Goal: Task Accomplishment & Management: Manage account settings

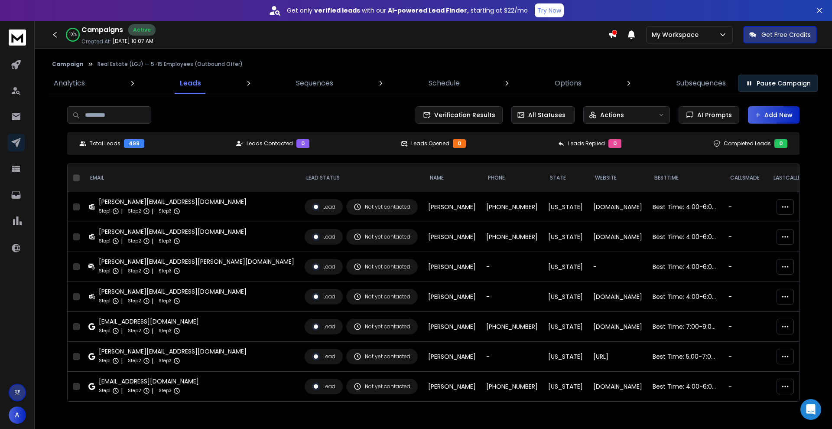
scroll to position [65, 0]
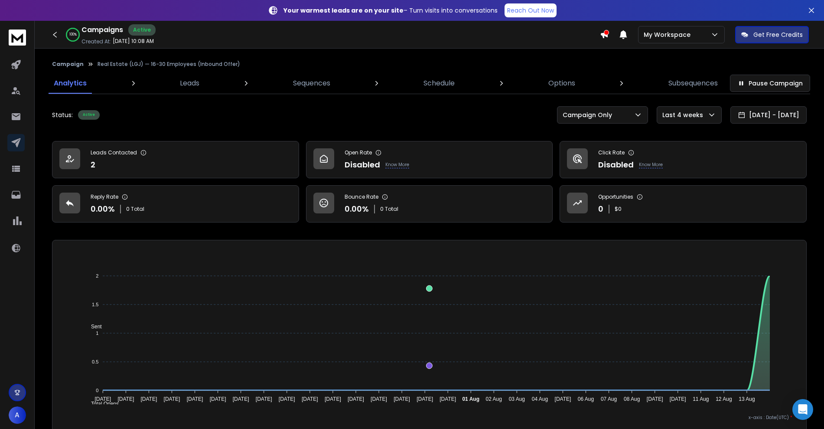
click at [14, 150] on link at bounding box center [15, 142] width 17 height 17
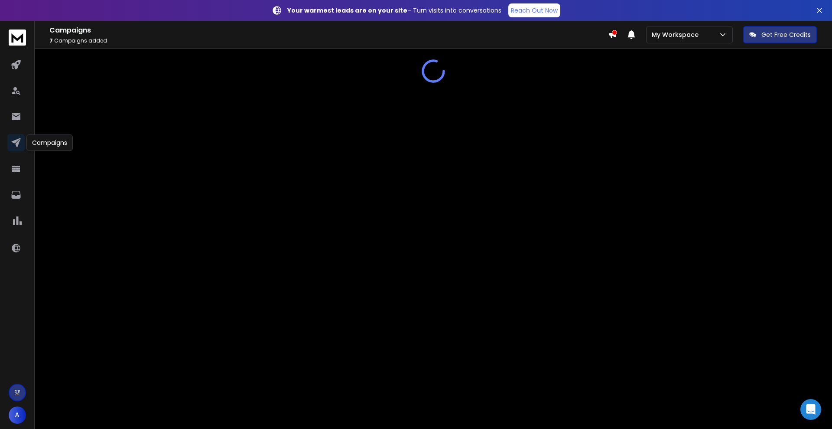
click at [9, 142] on link at bounding box center [15, 142] width 17 height 17
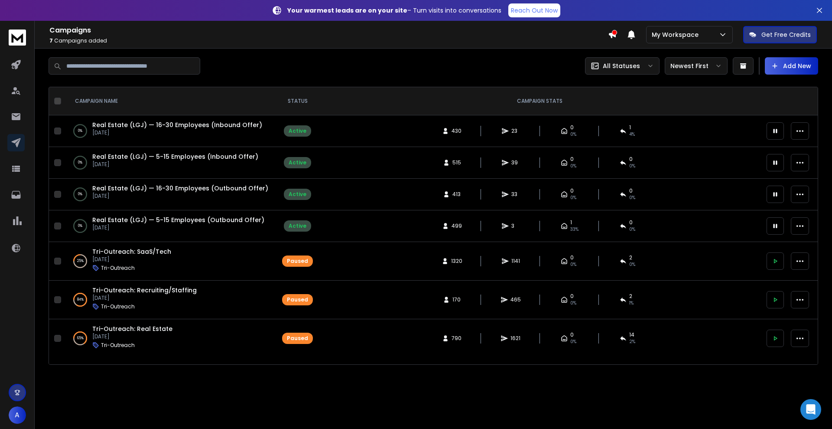
click at [248, 222] on span "Real Estate (LGJ) — 5-15 Employees (Outbound Offer)" at bounding box center [178, 219] width 172 height 9
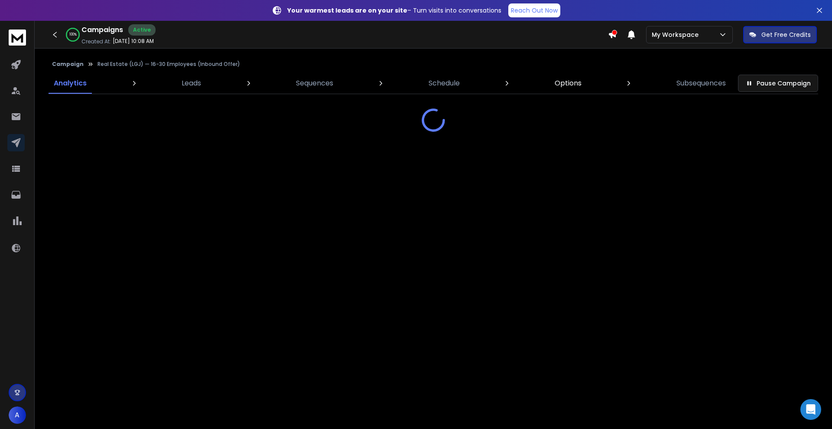
click at [564, 85] on p "Options" at bounding box center [568, 83] width 27 height 10
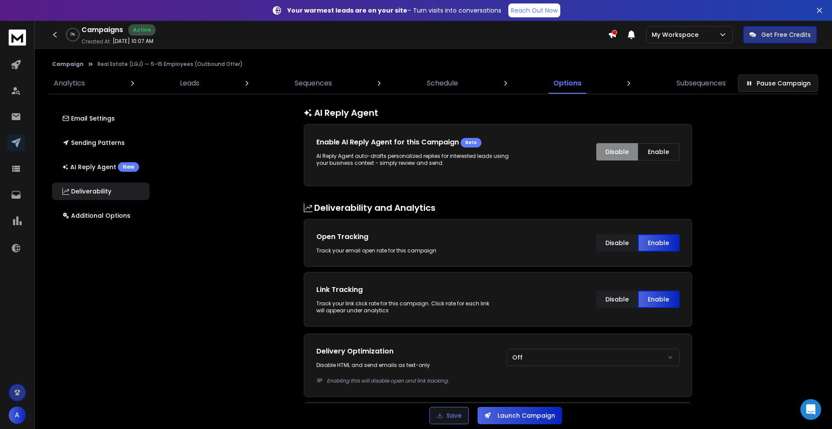
scroll to position [885, 0]
click at [613, 258] on div "Open Tracking Track your email open rate for this campaign Disable Enable" at bounding box center [498, 242] width 388 height 48
click at [612, 237] on button "Disable" at bounding box center [617, 242] width 42 height 17
click at [600, 300] on button "Disable" at bounding box center [617, 298] width 42 height 17
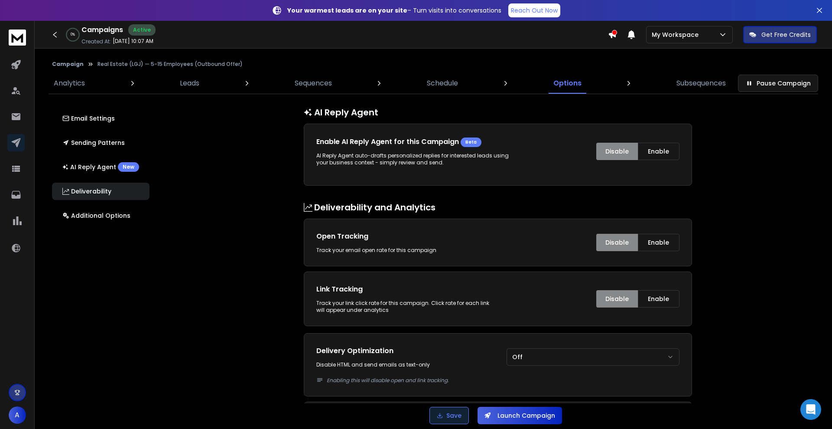
click at [446, 417] on button "Save" at bounding box center [449, 415] width 39 height 17
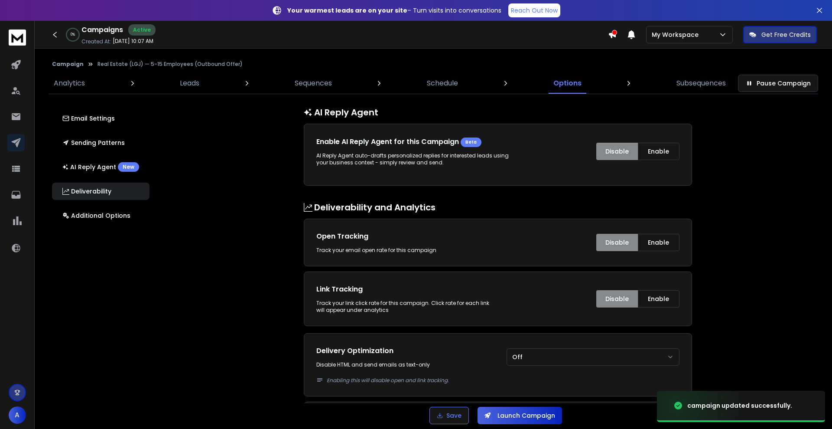
click at [7, 143] on link at bounding box center [15, 142] width 17 height 17
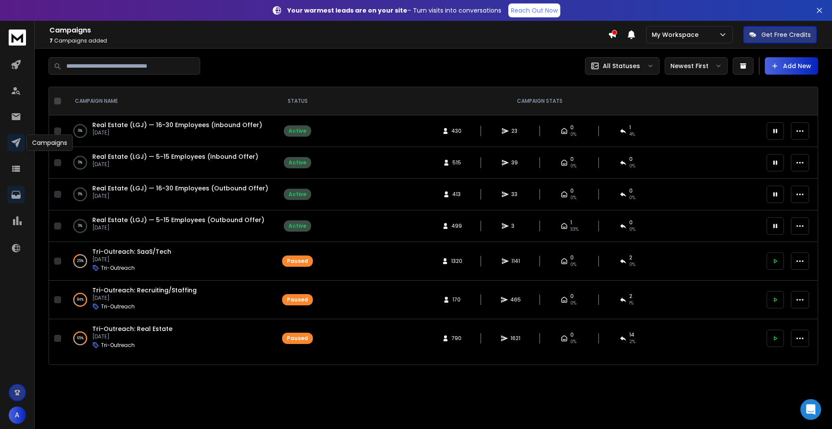
click at [16, 198] on icon at bounding box center [15, 195] width 9 height 8
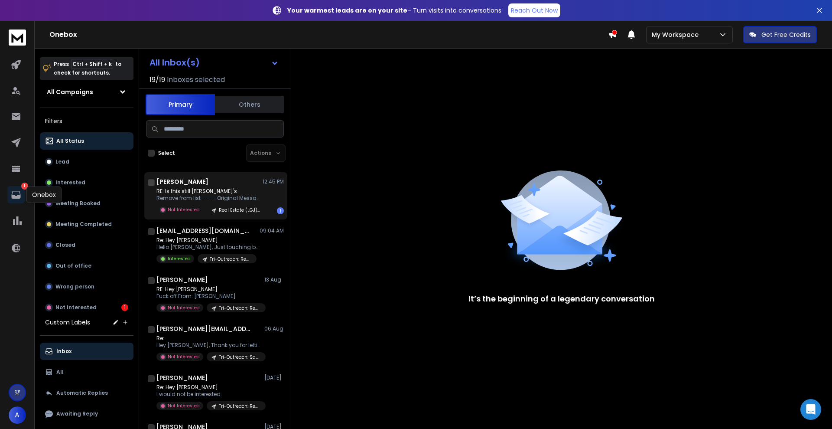
click at [173, 200] on p "Remove from list -----Original Message-----" at bounding box center [208, 198] width 104 height 7
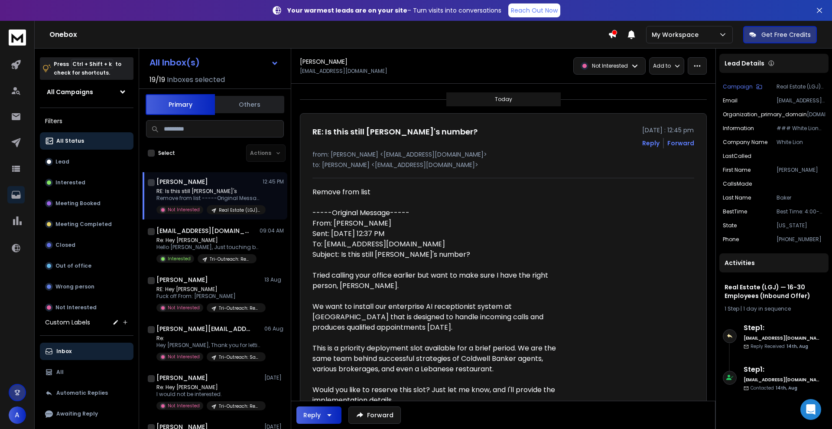
click at [538, 182] on div "RE: Is this still Melissa's number? 14 August 2025 : 12:45 pm Reply Forward fro…" at bounding box center [504, 316] width 382 height 380
click at [19, 140] on icon at bounding box center [15, 142] width 9 height 9
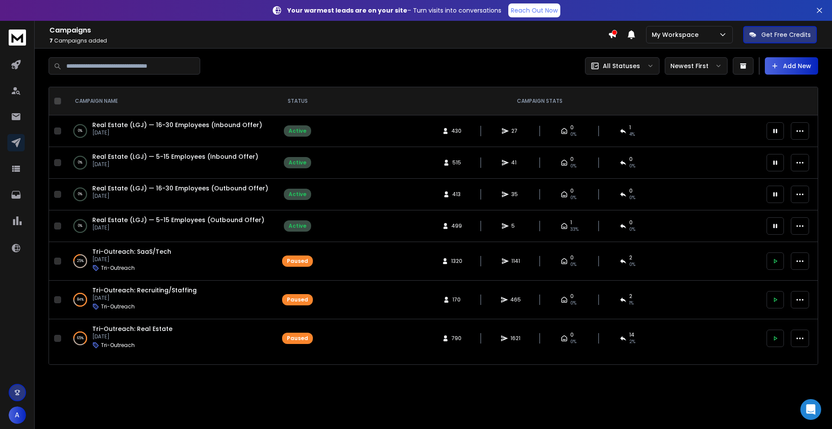
click at [255, 123] on div "0 % Real Estate (LGJ) — 16-30 Employees (Inbound Offer) 4 days ago" at bounding box center [170, 131] width 195 height 21
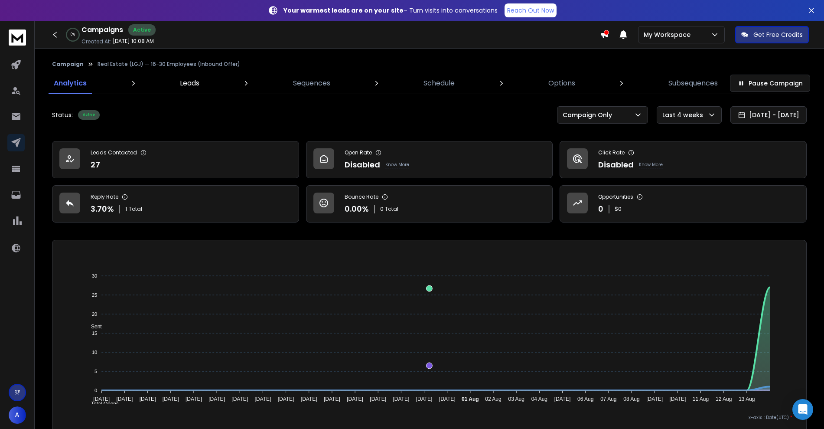
click at [193, 84] on p "Leads" at bounding box center [190, 83] width 20 height 10
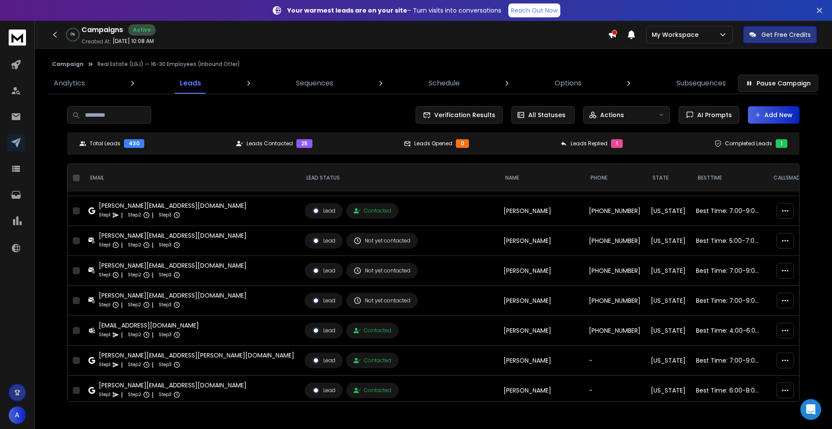
scroll to position [147, 0]
click at [14, 189] on icon at bounding box center [16, 194] width 10 height 10
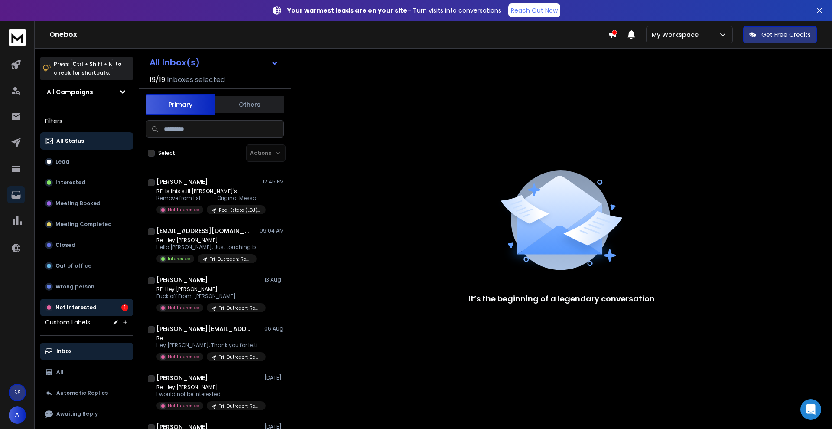
click at [68, 309] on p "Not Interested" at bounding box center [75, 307] width 41 height 7
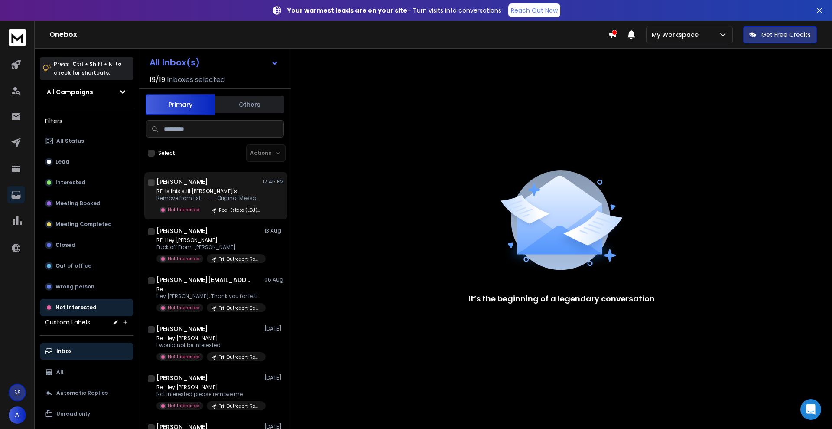
click at [224, 199] on p "Remove from list -----Original Message-----" at bounding box center [208, 198] width 104 height 7
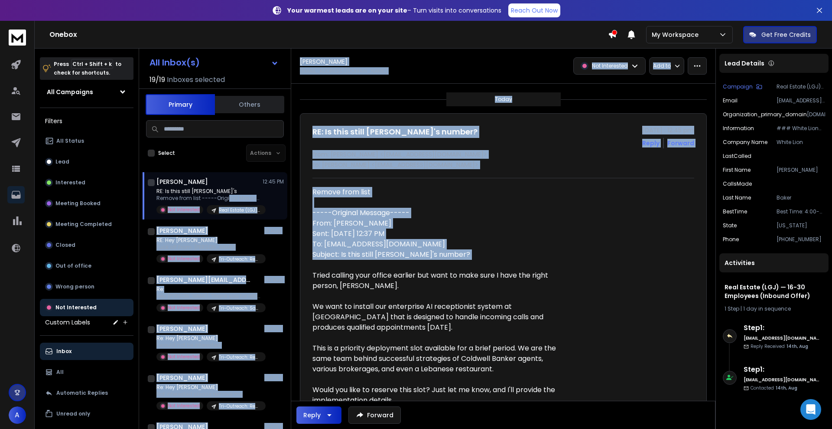
drag, startPoint x: 228, startPoint y: 200, endPoint x: 452, endPoint y: 280, distance: 238.3
click at [452, 280] on div "All Inbox(s) 19 / 19 Inboxes selected Primary Others Select Actions HJ Baker 12…" at bounding box center [486, 263] width 694 height 429
click at [564, 258] on div "Remove from list -----Original Message----- From: Azim Kodirov Sent: Thursday, …" at bounding box center [443, 346] width 260 height 319
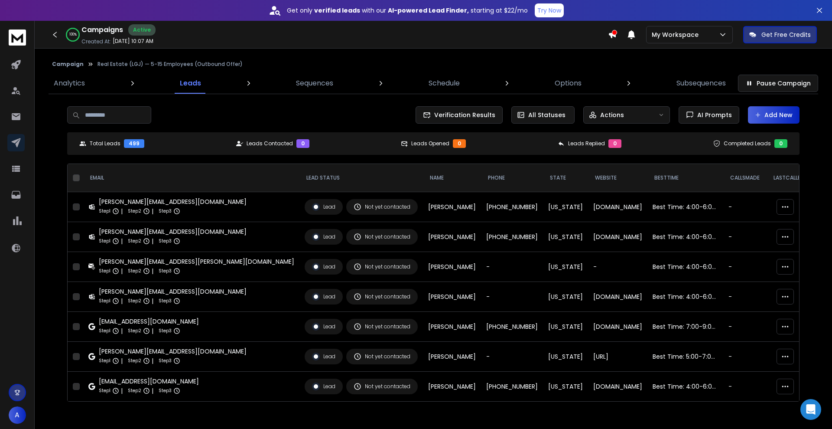
scroll to position [65, 0]
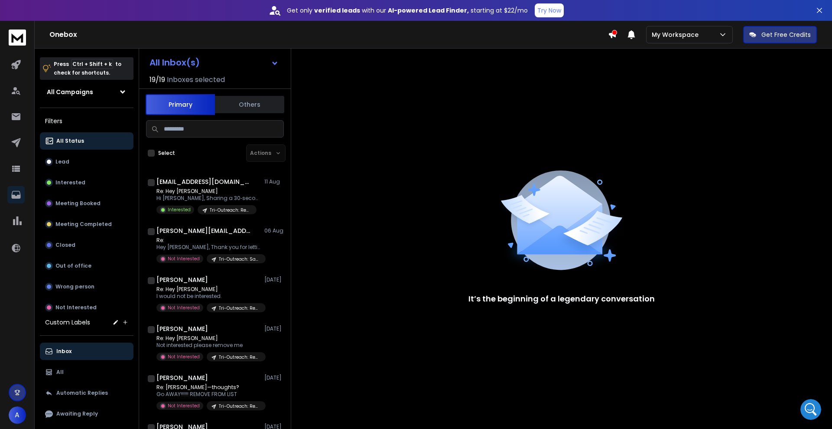
scroll to position [71, 0]
click at [84, 345] on button "Inbox" at bounding box center [87, 350] width 94 height 17
click at [78, 297] on div "All Status Lead Interested Meeting Booked Meeting Completed Closed Out of offic…" at bounding box center [87, 224] width 94 height 184
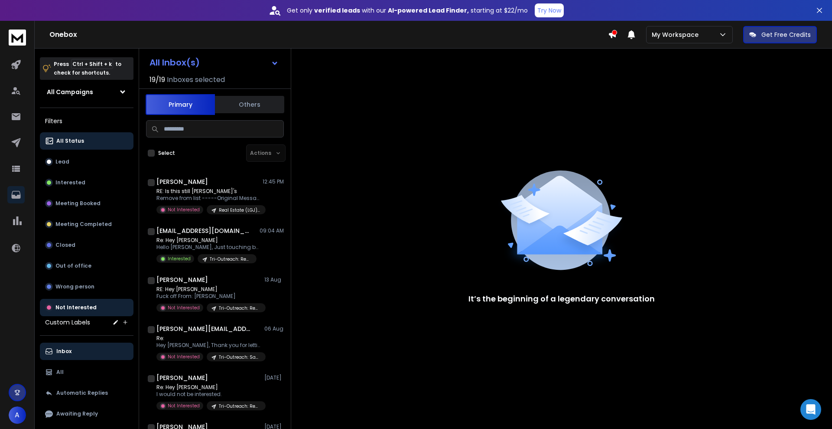
click at [81, 305] on p "Not Interested" at bounding box center [75, 307] width 41 height 7
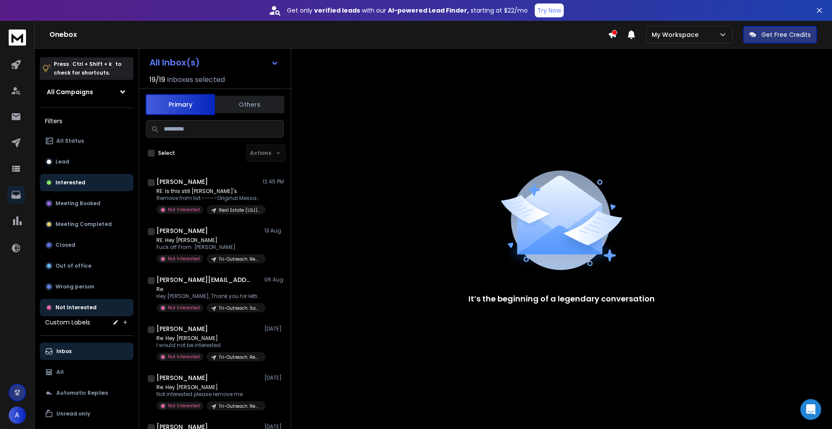
click at [86, 182] on button "Interested" at bounding box center [87, 182] width 94 height 17
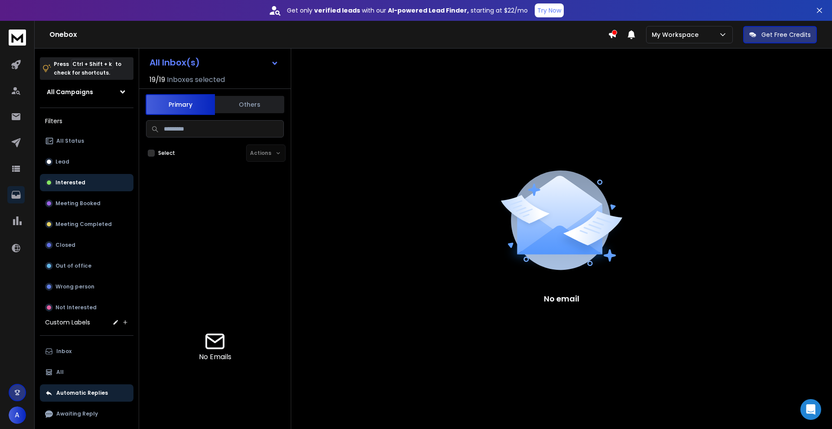
click at [360, 195] on div "No email" at bounding box center [561, 231] width 541 height 365
